Goal: Navigation & Orientation: Understand site structure

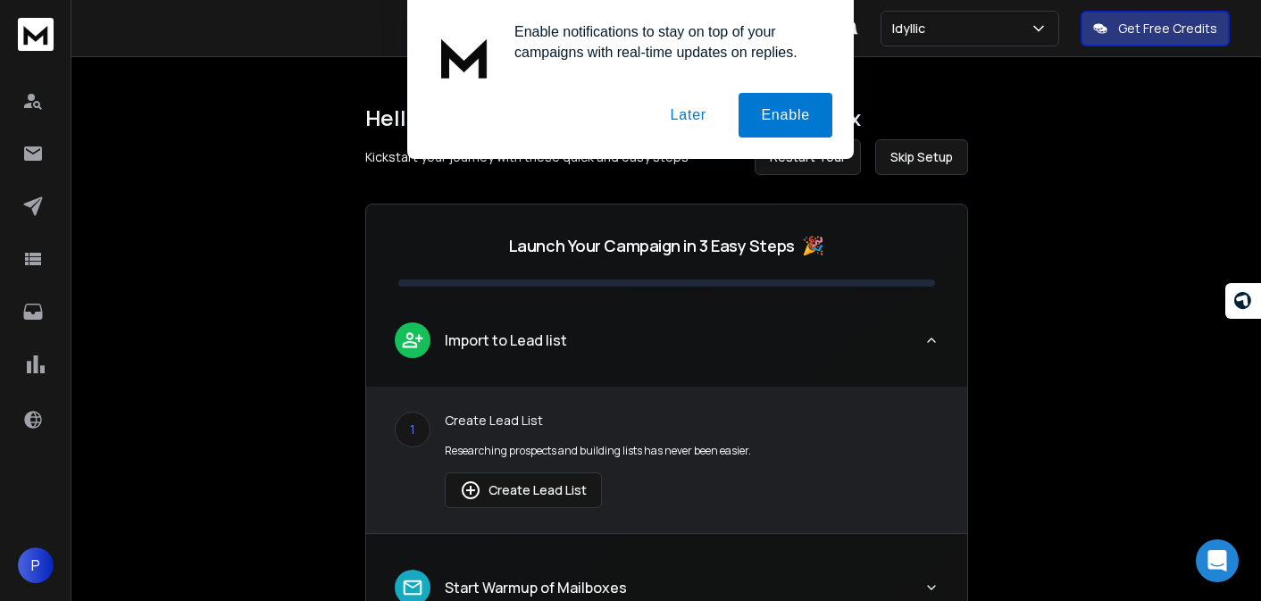
click at [694, 114] on button "Later" at bounding box center [687, 115] width 80 height 45
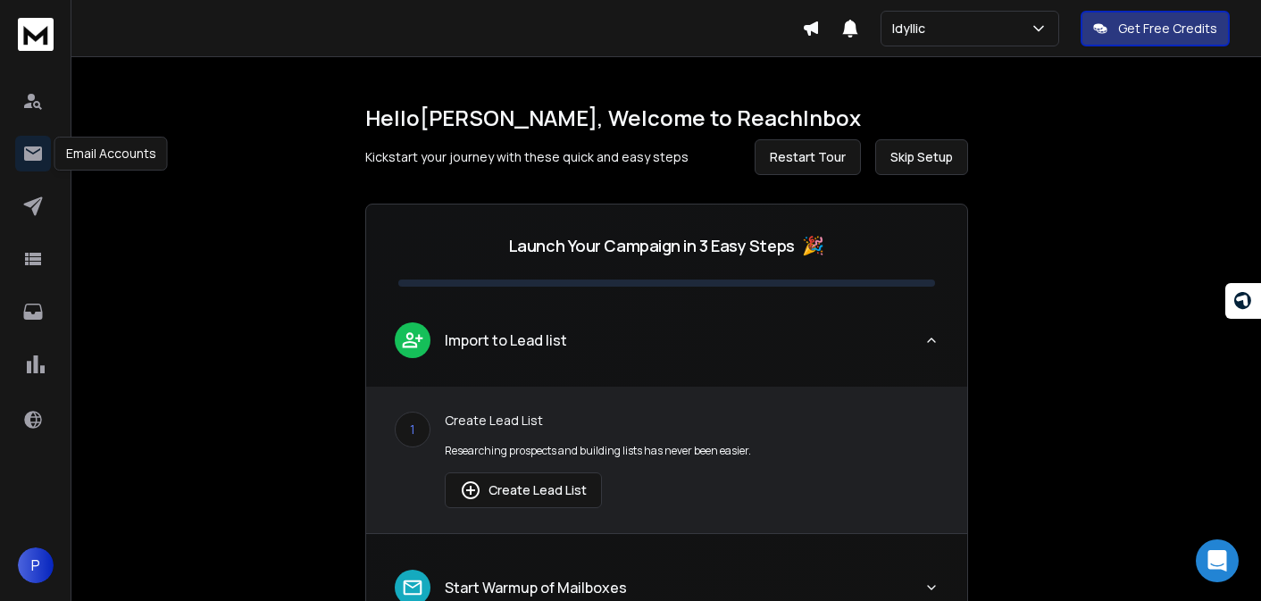
click at [25, 157] on icon at bounding box center [33, 153] width 18 height 14
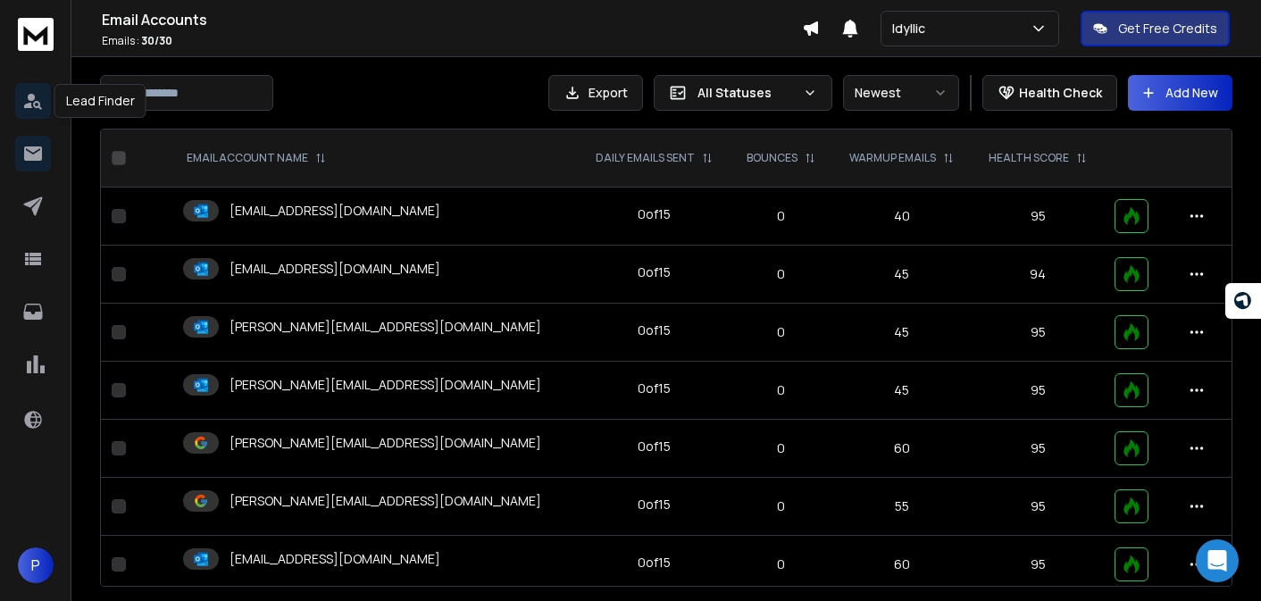
click at [29, 99] on circle at bounding box center [31, 97] width 7 height 7
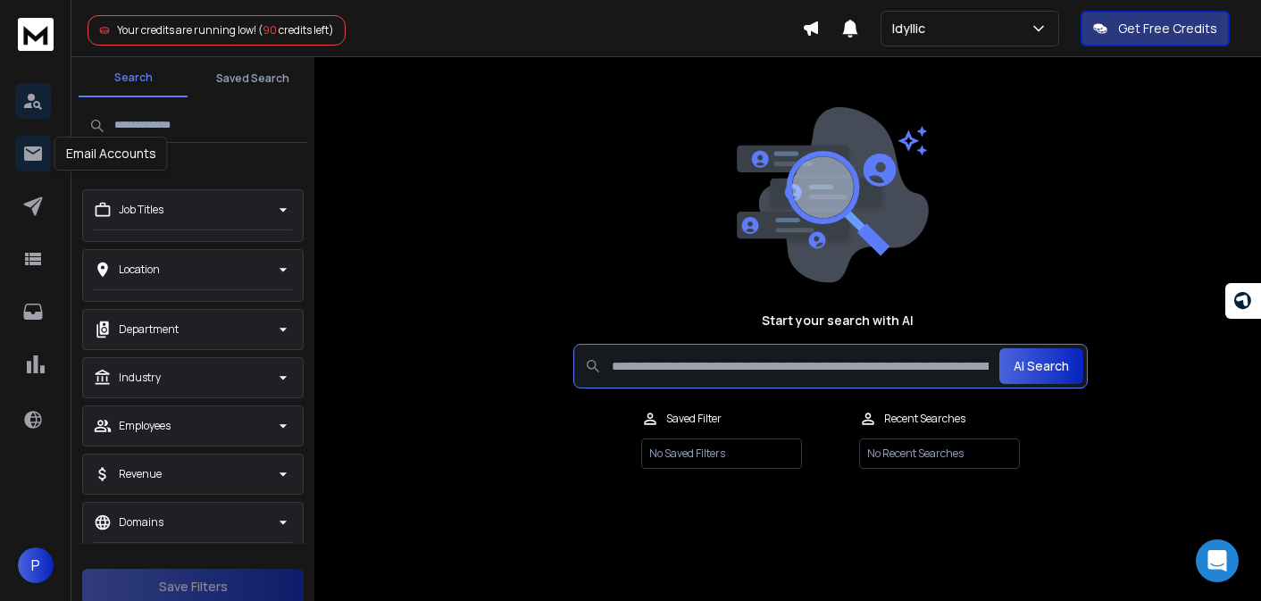
click at [39, 151] on icon at bounding box center [33, 153] width 18 height 14
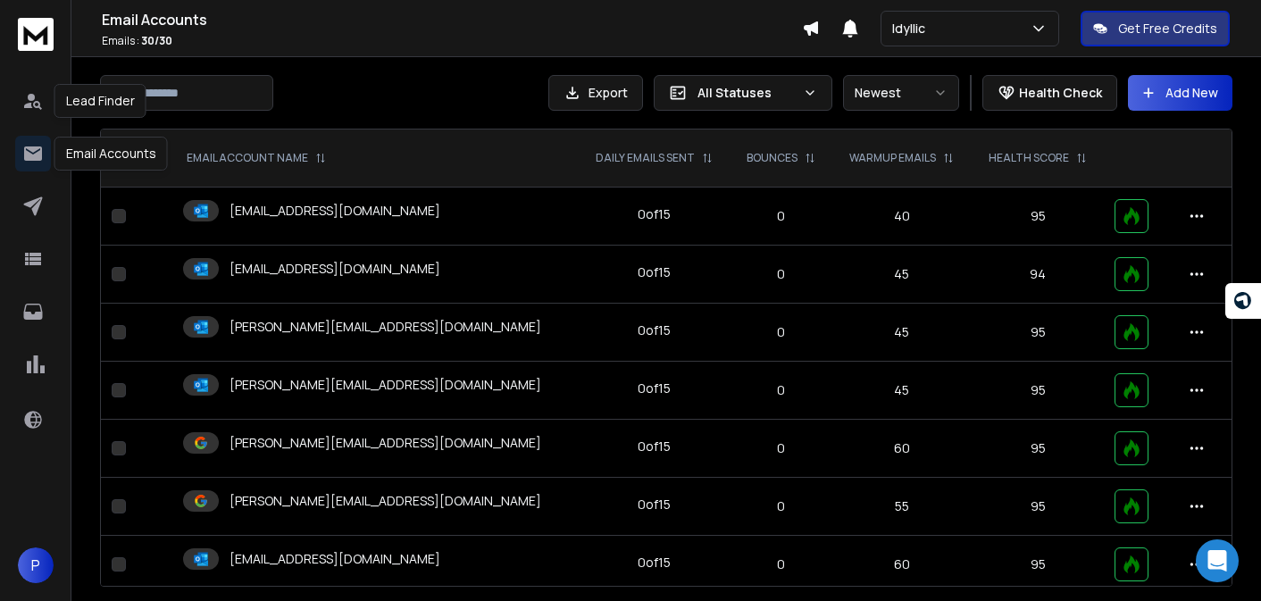
click at [47, 44] on img at bounding box center [36, 34] width 36 height 33
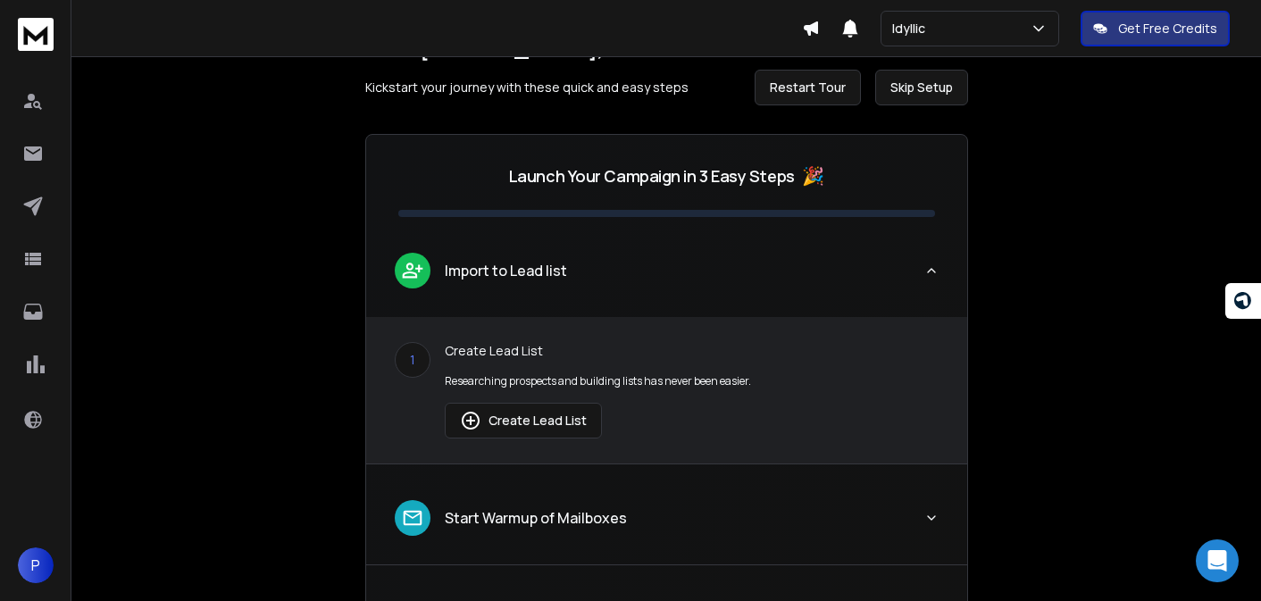
scroll to position [181, 0]
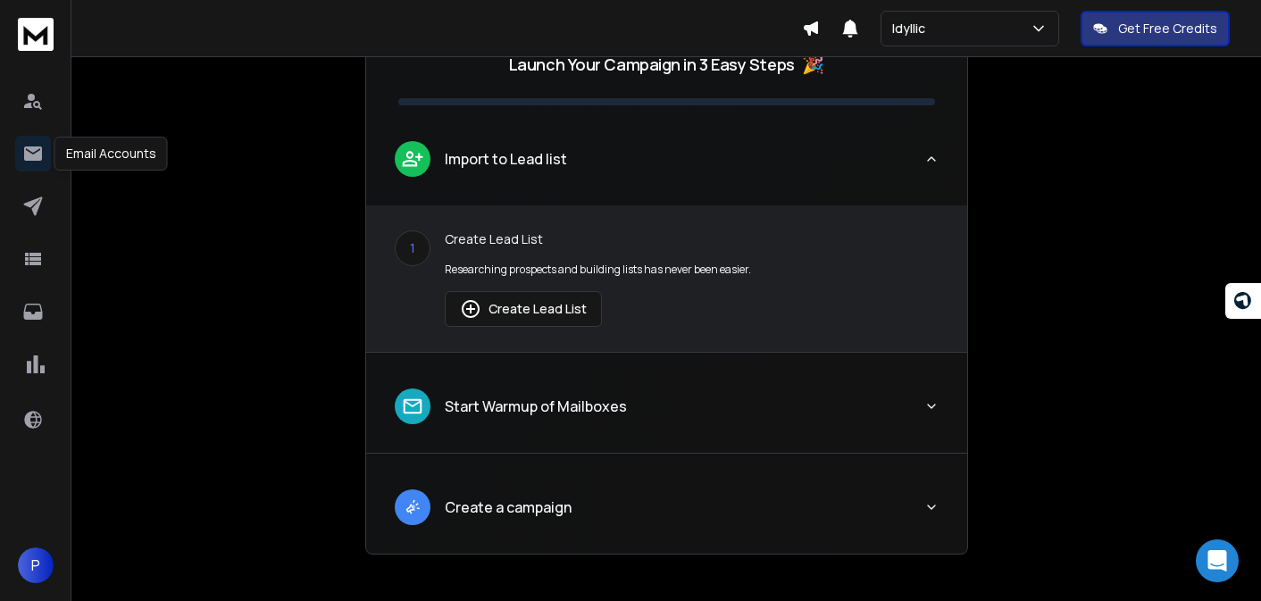
click at [30, 155] on icon at bounding box center [33, 153] width 18 height 14
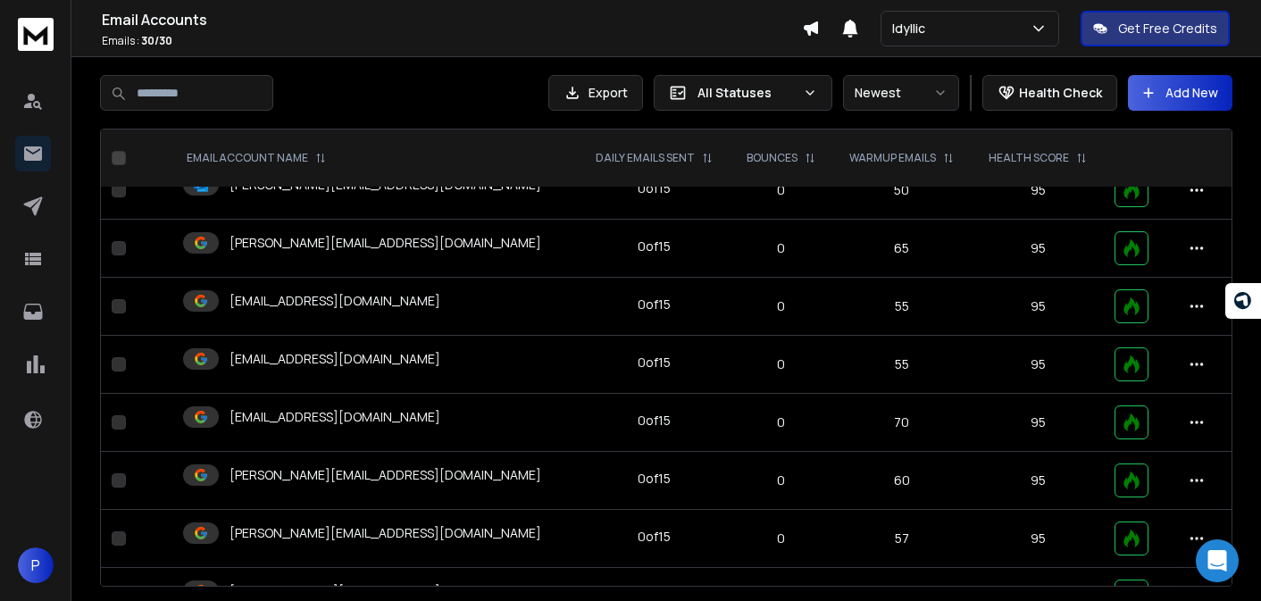
scroll to position [233, 0]
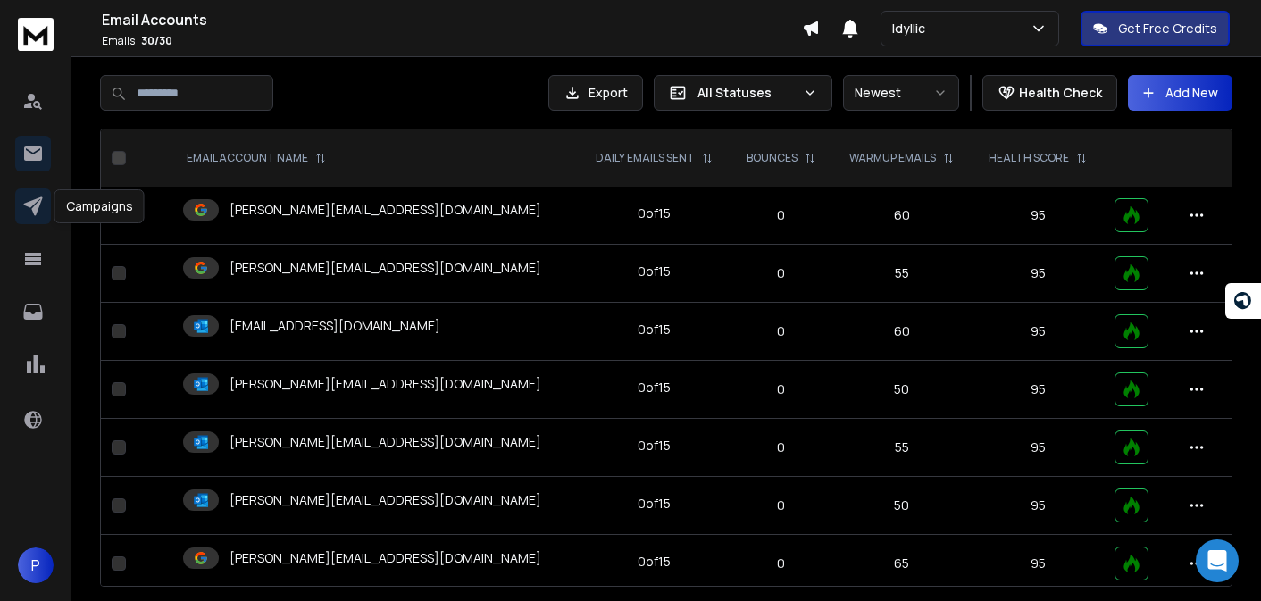
click at [30, 215] on icon at bounding box center [32, 206] width 21 height 21
